Goal: Task Accomplishment & Management: Manage account settings

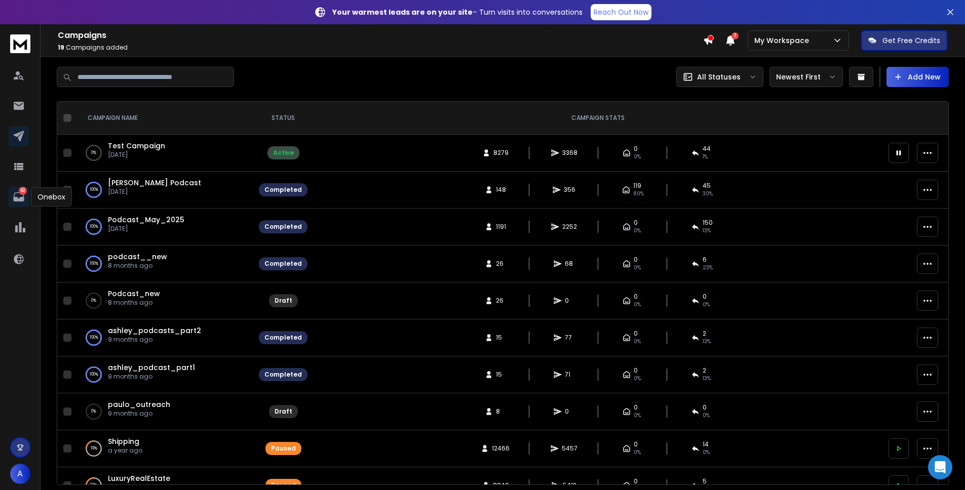
click at [16, 188] on link "62" at bounding box center [19, 197] width 20 height 20
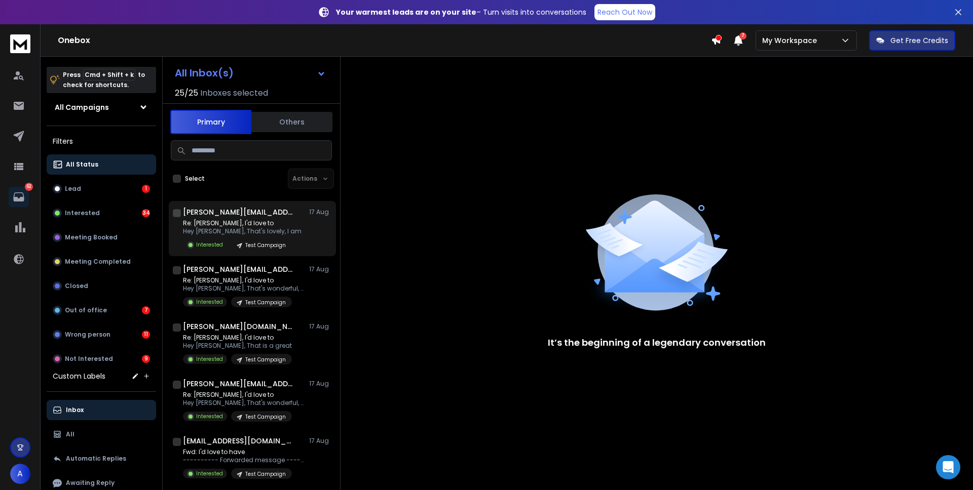
click at [205, 238] on div "Re: [PERSON_NAME], I'd love to Hey [PERSON_NAME], That's lovely, I am Intereste…" at bounding box center [242, 234] width 119 height 31
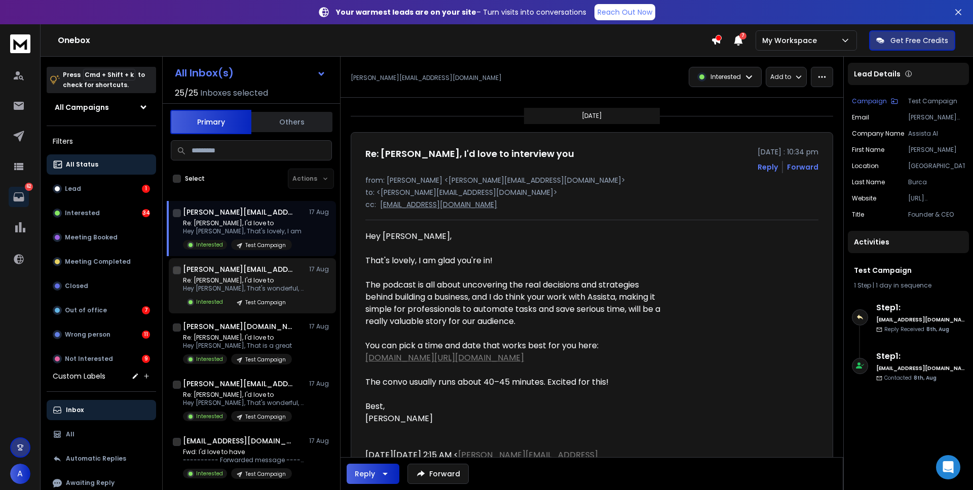
click at [256, 290] on p "Hey [PERSON_NAME], That's wonderful, I am" at bounding box center [244, 289] width 122 height 8
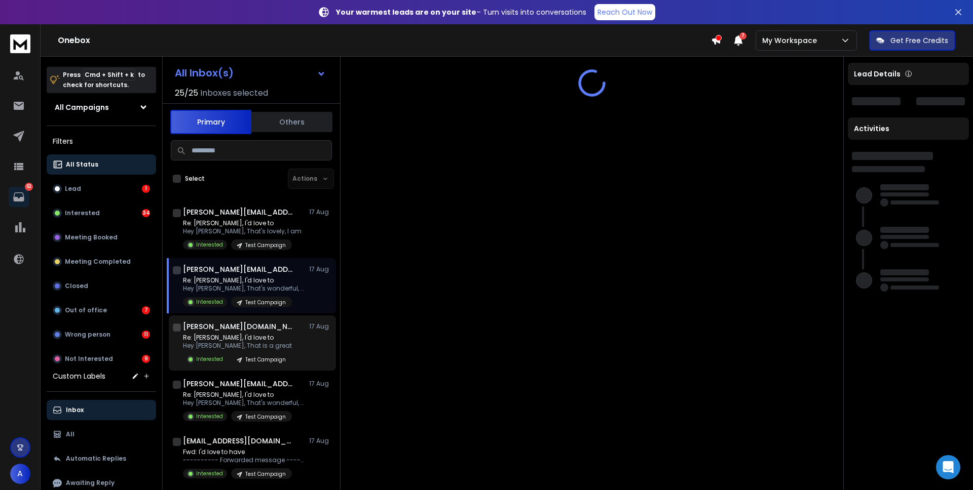
click at [259, 330] on h1 "[PERSON_NAME][DOMAIN_NAME][EMAIL_ADDRESS][PERSON_NAME][DOMAIN_NAME]" at bounding box center [238, 327] width 111 height 10
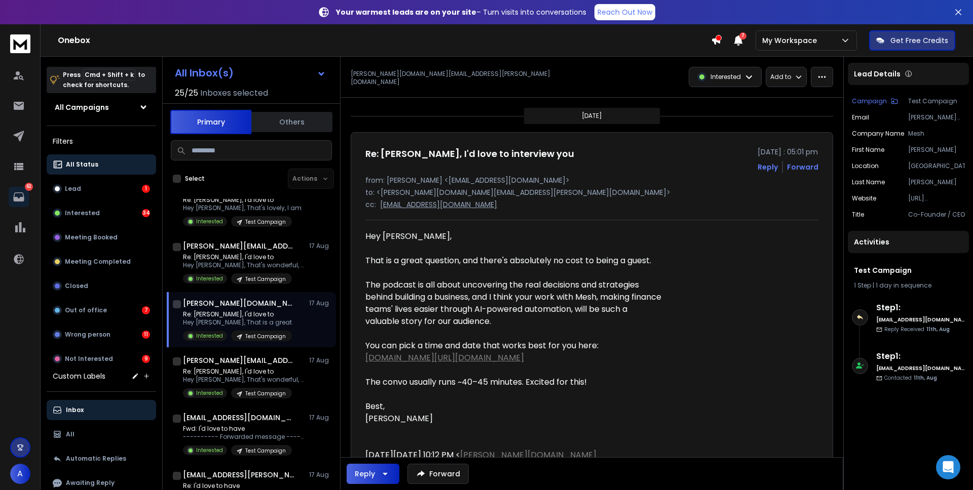
scroll to position [43, 0]
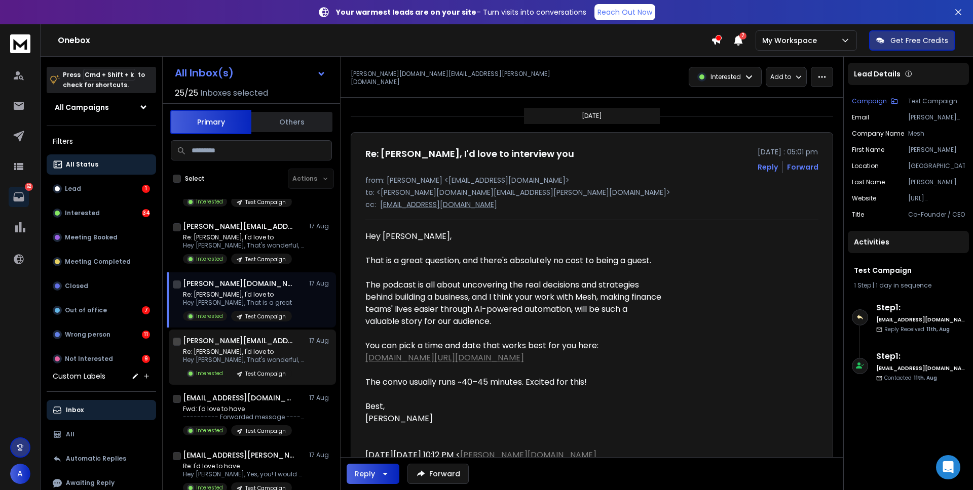
click at [265, 368] on div "Test Campaign" at bounding box center [261, 373] width 61 height 11
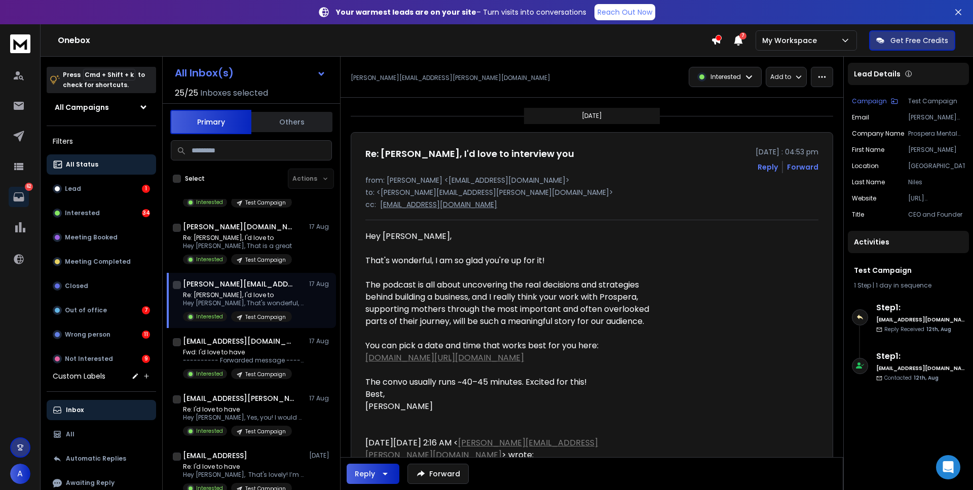
scroll to position [100, 0]
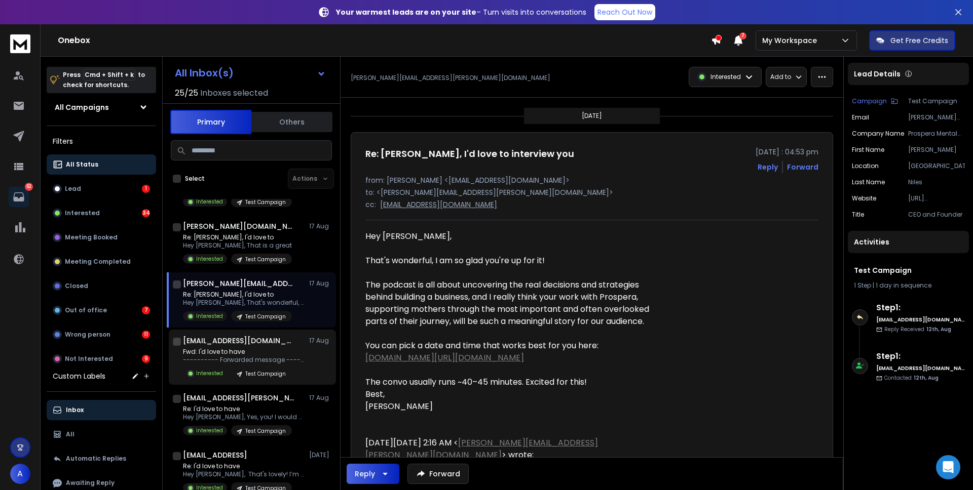
click at [267, 363] on p "---------- Forwarded message --------- From: [PERSON_NAME]" at bounding box center [244, 360] width 122 height 8
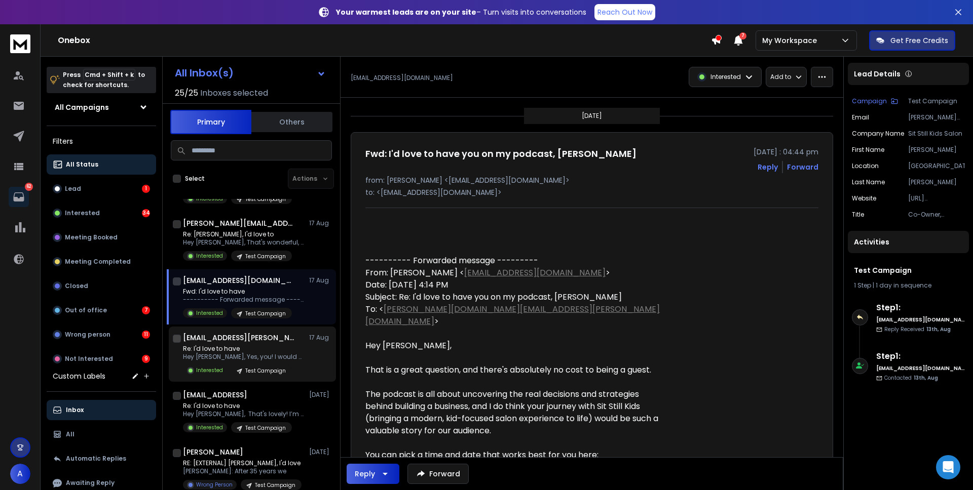
scroll to position [167, 0]
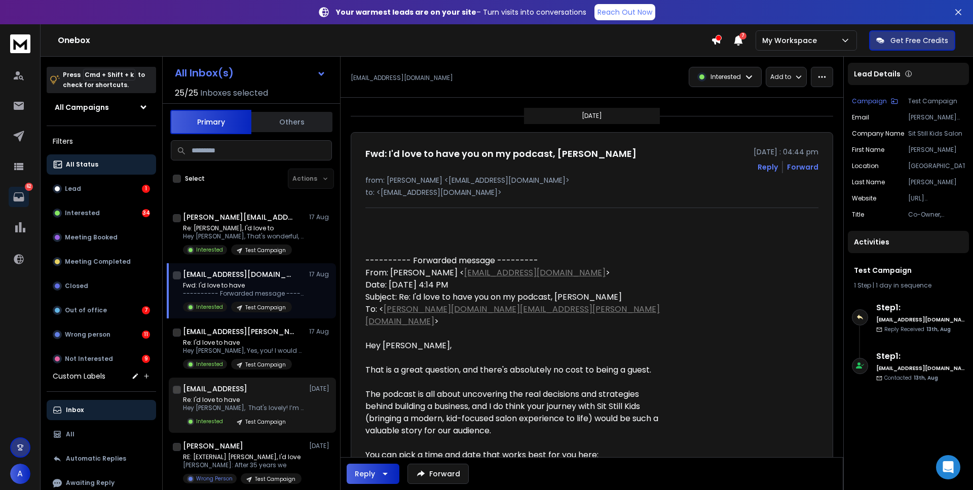
click at [250, 406] on p "Hey [PERSON_NAME], That's lovely! I’m really" at bounding box center [244, 408] width 122 height 8
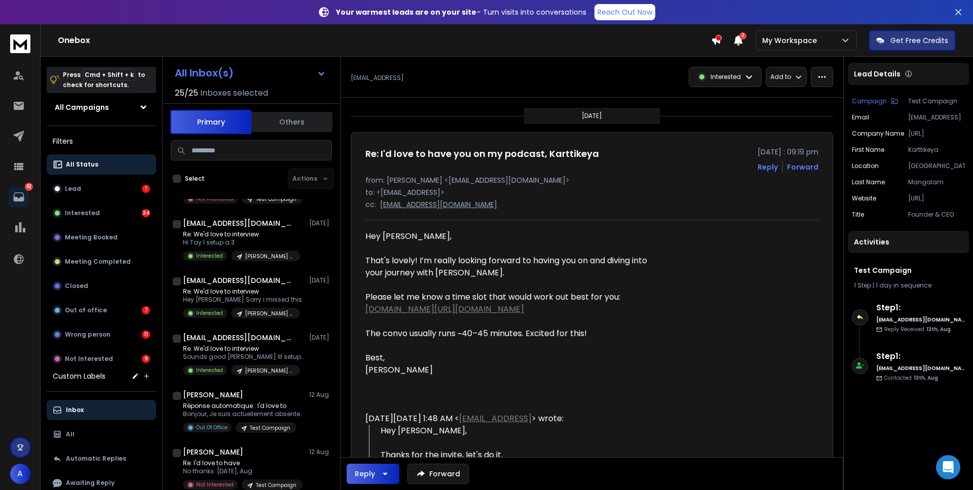
scroll to position [735, 0]
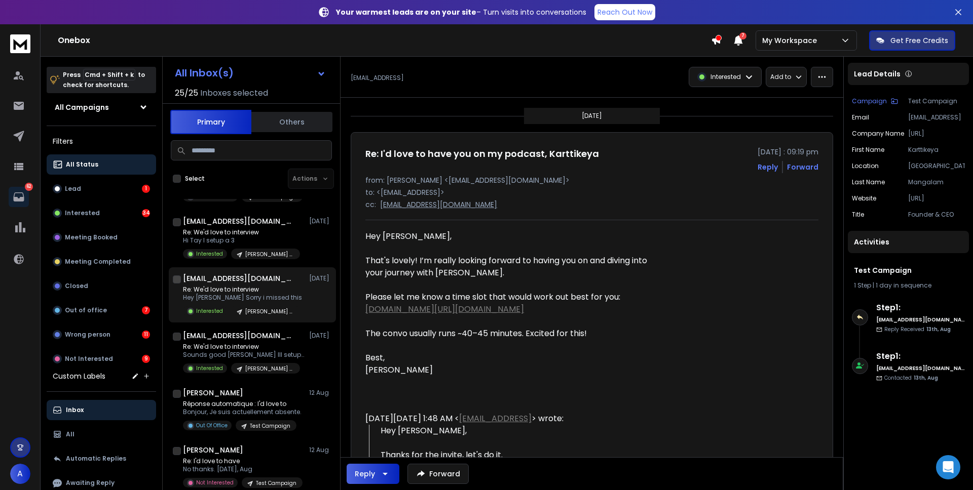
click at [250, 294] on p "Hey [PERSON_NAME] Sorry i missed this" at bounding box center [242, 298] width 119 height 8
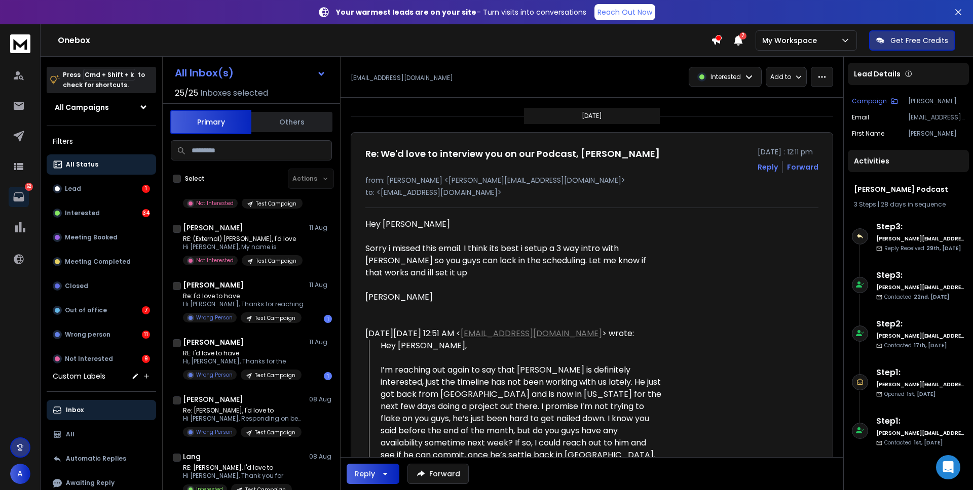
scroll to position [1074, 0]
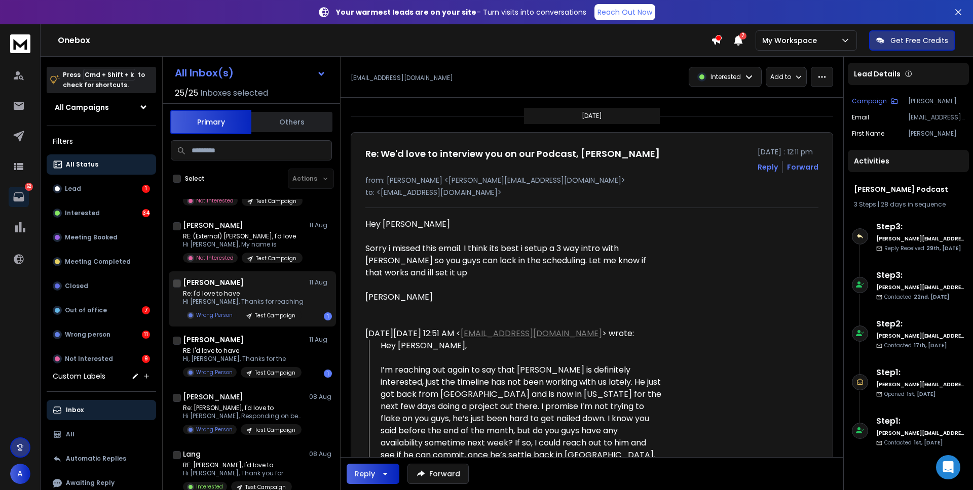
click at [283, 307] on div "Re: I'd love to have Hi [PERSON_NAME], Thanks for reaching Wrong Person Test Ca…" at bounding box center [243, 305] width 121 height 31
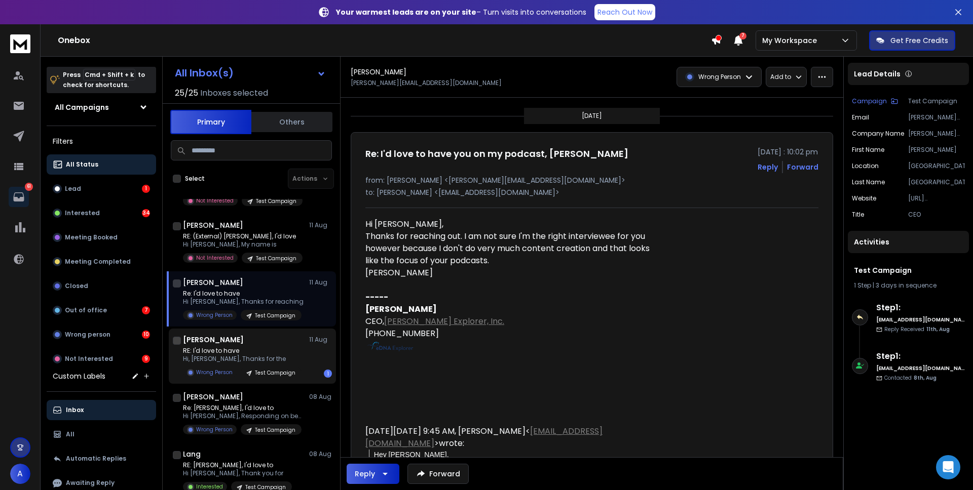
click at [272, 338] on div "[PERSON_NAME] [DATE]" at bounding box center [257, 340] width 149 height 10
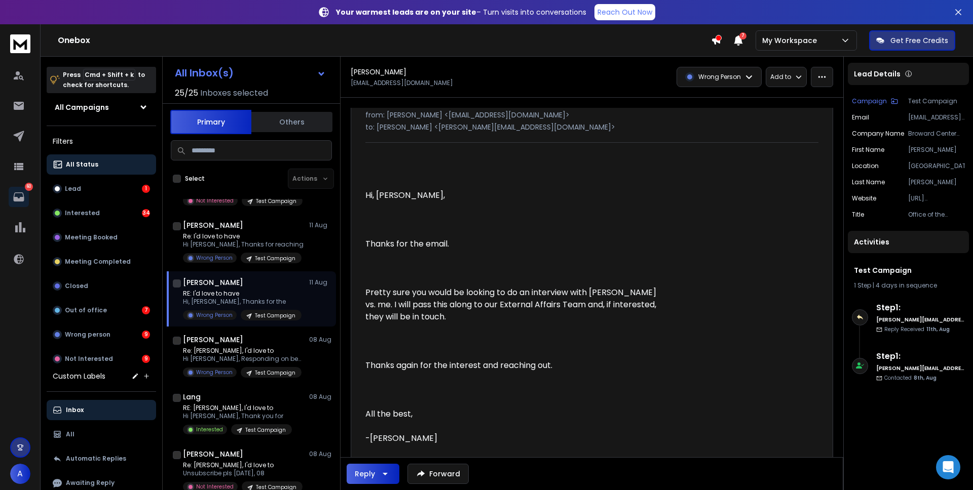
scroll to position [1148, 0]
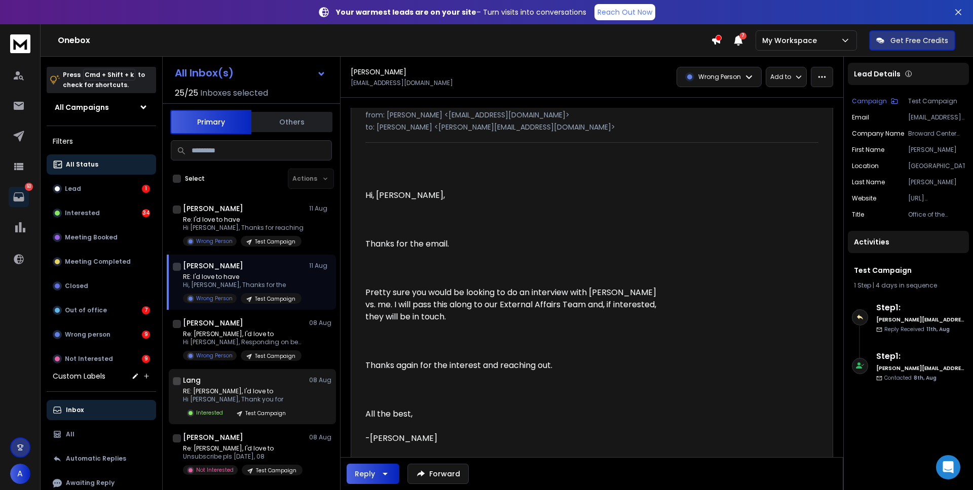
click at [262, 385] on div "Lang [DATE] RE: [PERSON_NAME], I'd love to Hi [PERSON_NAME], Thank you for Inte…" at bounding box center [257, 396] width 149 height 43
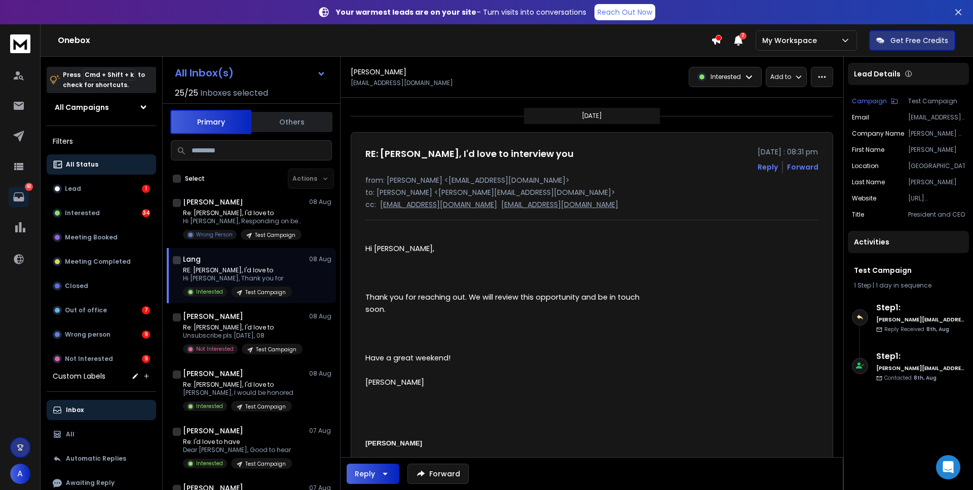
scroll to position [1276, 0]
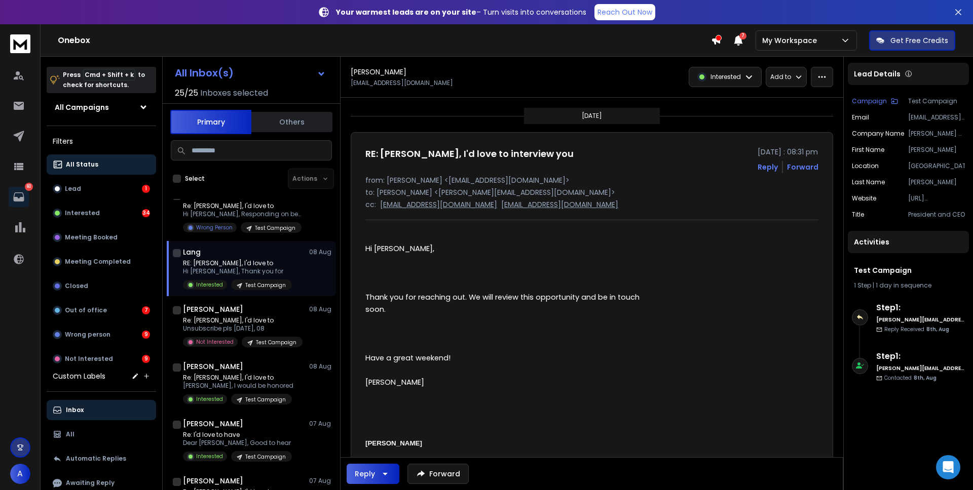
click at [262, 385] on p "[PERSON_NAME], I would be honored" at bounding box center [238, 386] width 110 height 8
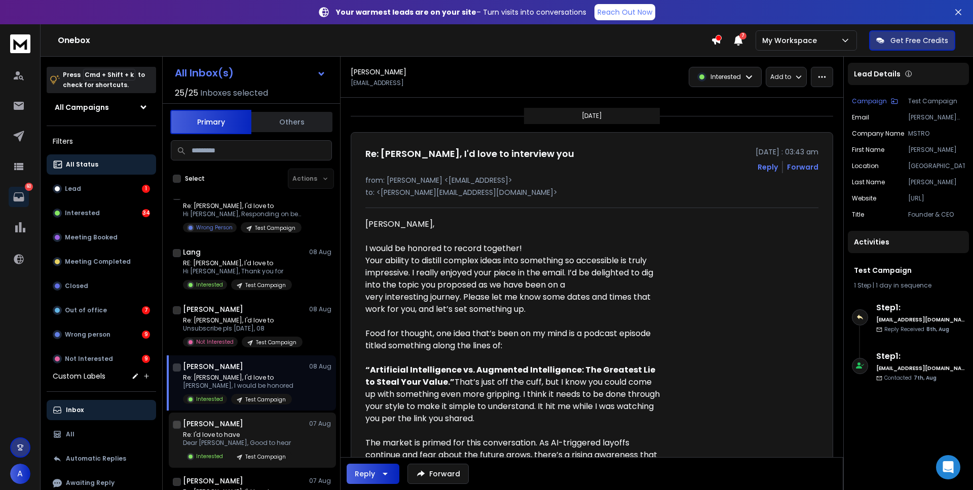
click at [244, 423] on div "[PERSON_NAME] [DATE]" at bounding box center [257, 424] width 149 height 10
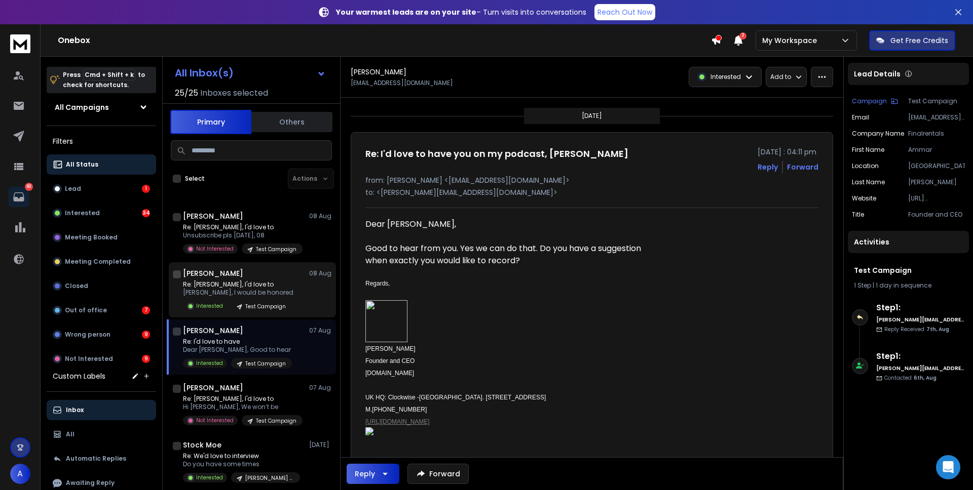
scroll to position [1365, 0]
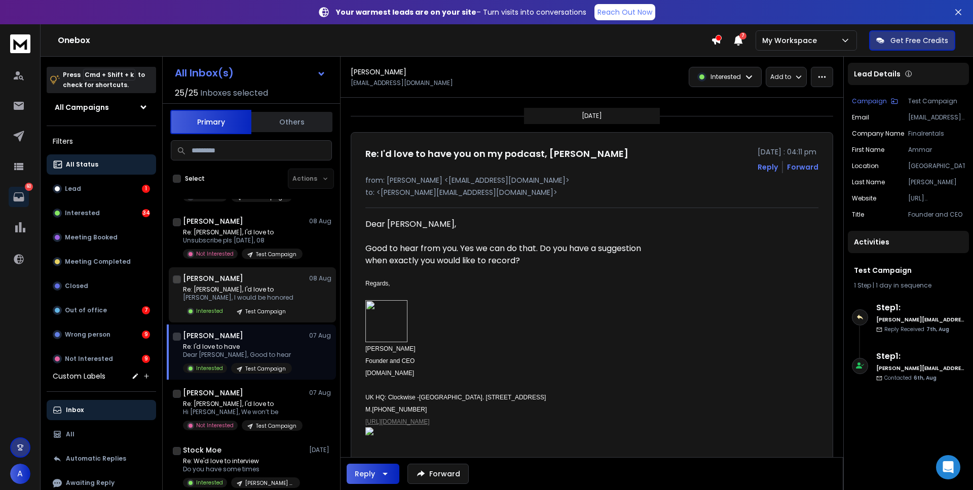
click at [250, 283] on div "[PERSON_NAME] [DATE]" at bounding box center [257, 279] width 149 height 10
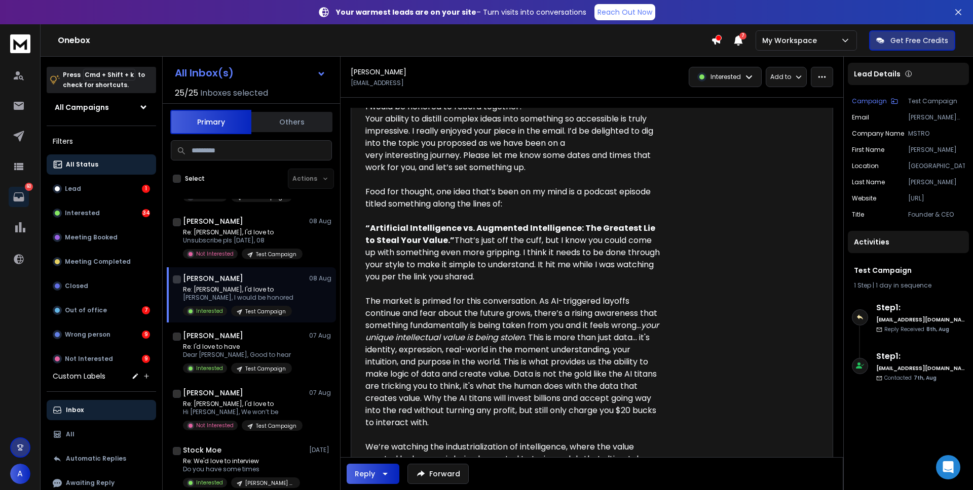
scroll to position [0, 0]
